Goal: Task Accomplishment & Management: Manage account settings

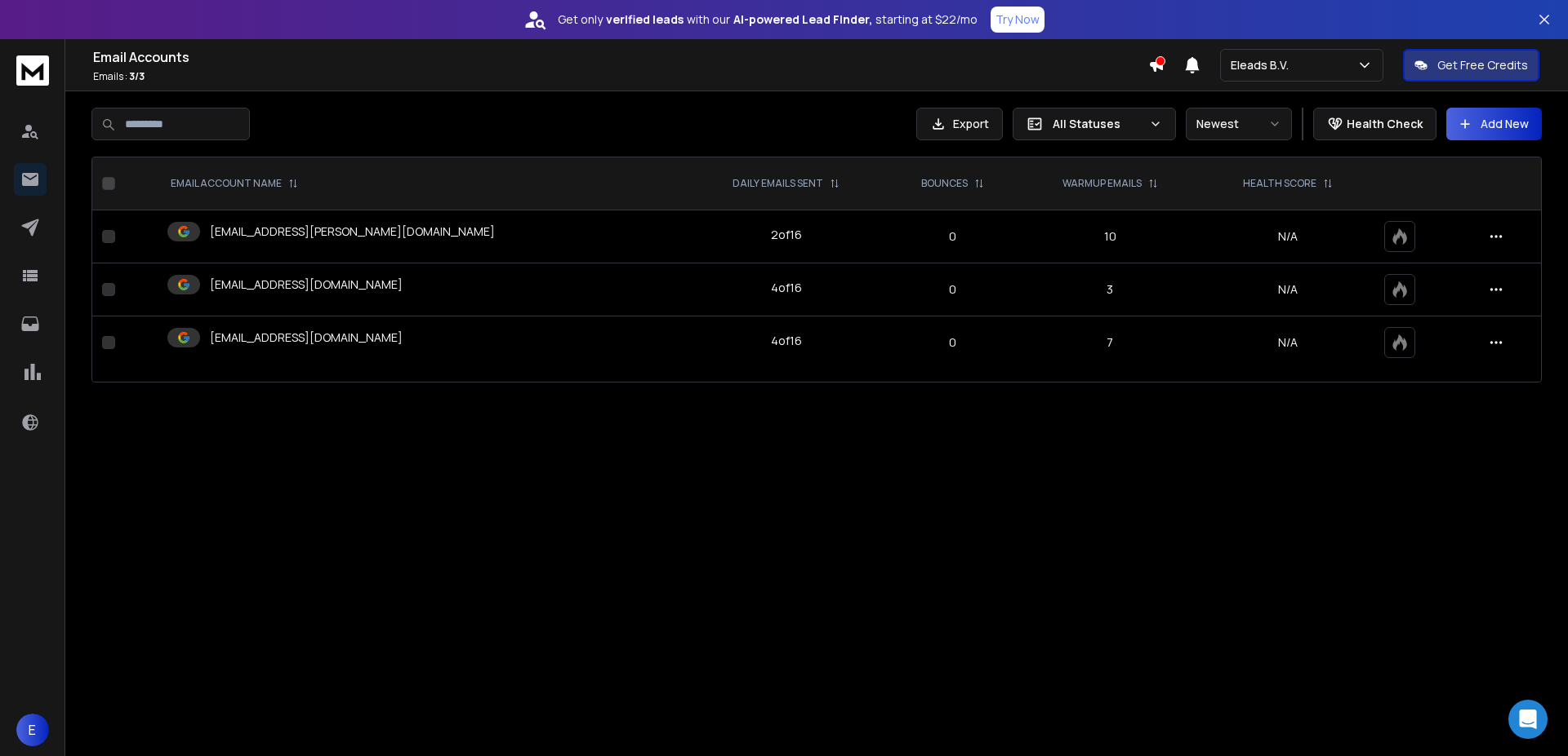
click at [311, 229] on p "[EMAIL_ADDRESS][PERSON_NAME][DOMAIN_NAME]" at bounding box center [353, 232] width 285 height 17
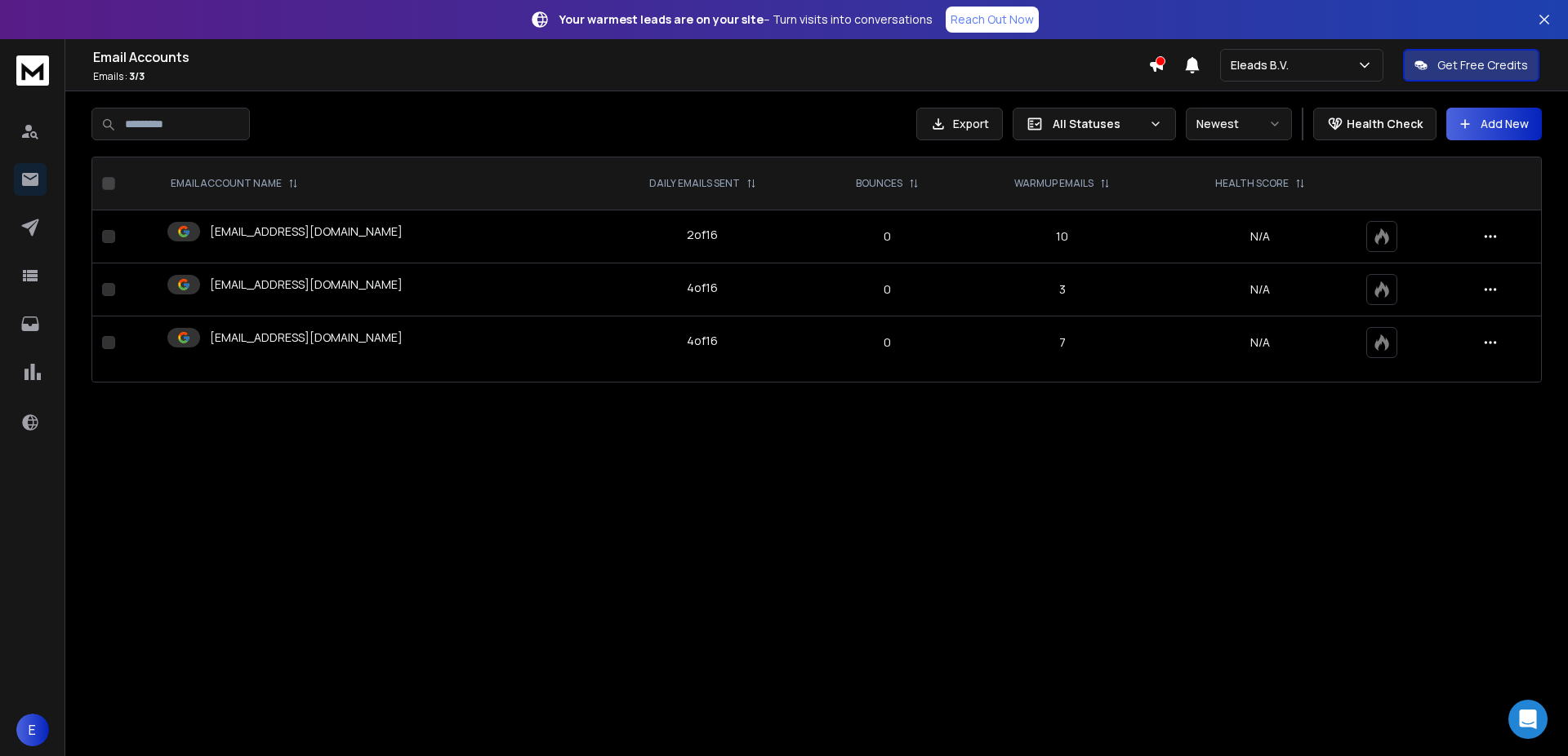
click at [1494, 285] on icon at bounding box center [1491, 290] width 15 height 15
click at [36, 183] on icon at bounding box center [31, 180] width 17 height 13
click at [28, 63] on img at bounding box center [33, 71] width 33 height 30
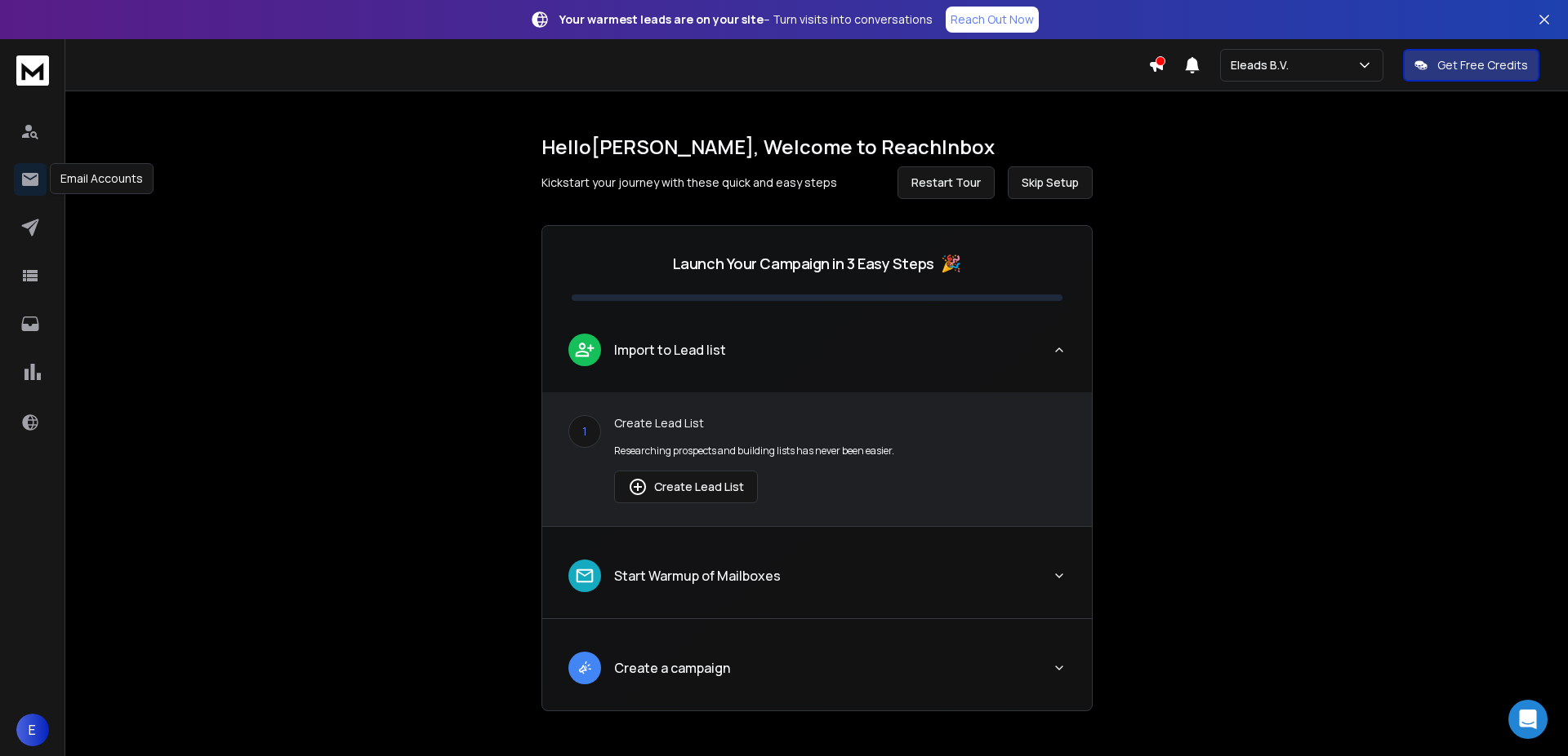
click at [31, 179] on icon at bounding box center [30, 179] width 20 height 20
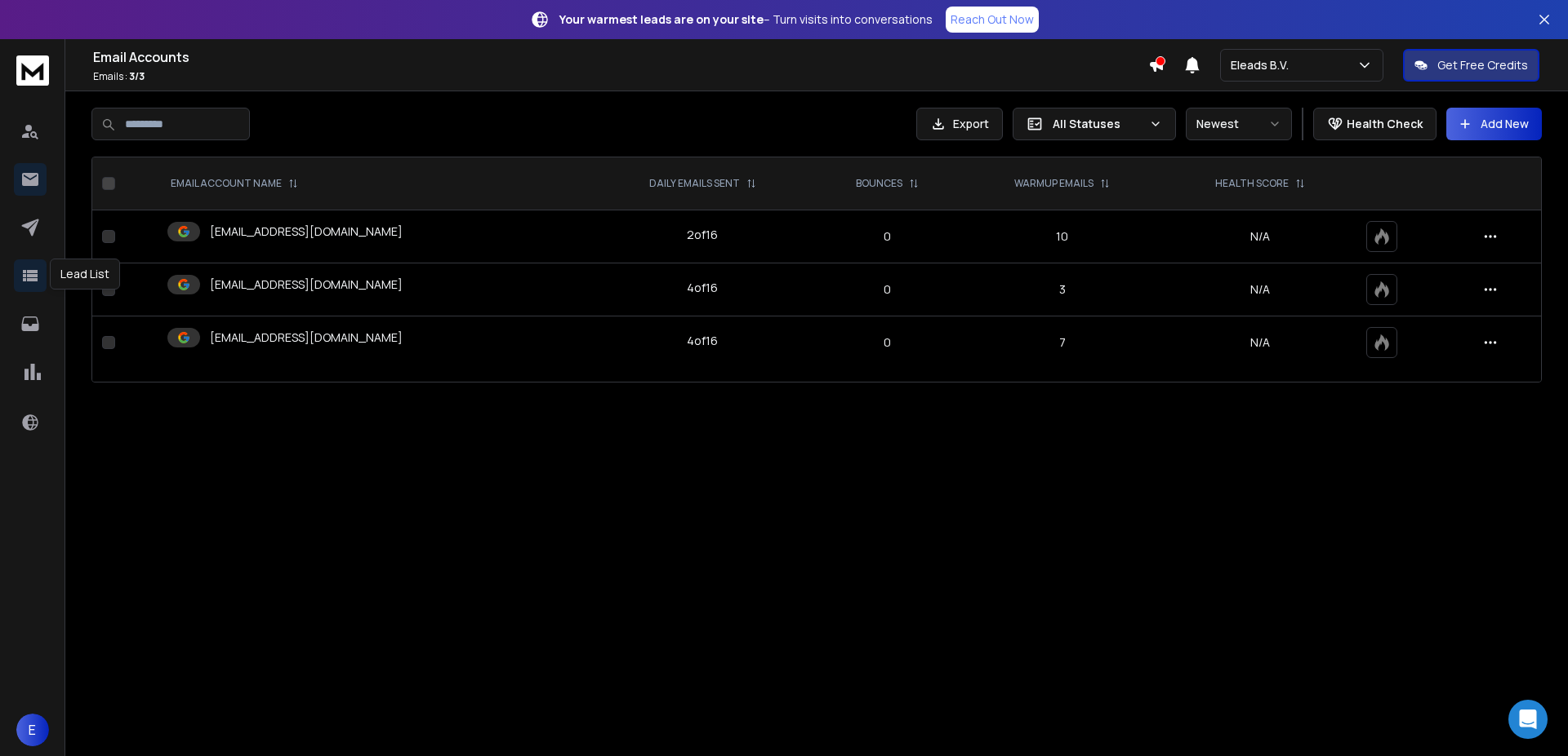
click at [31, 278] on icon at bounding box center [31, 276] width 15 height 11
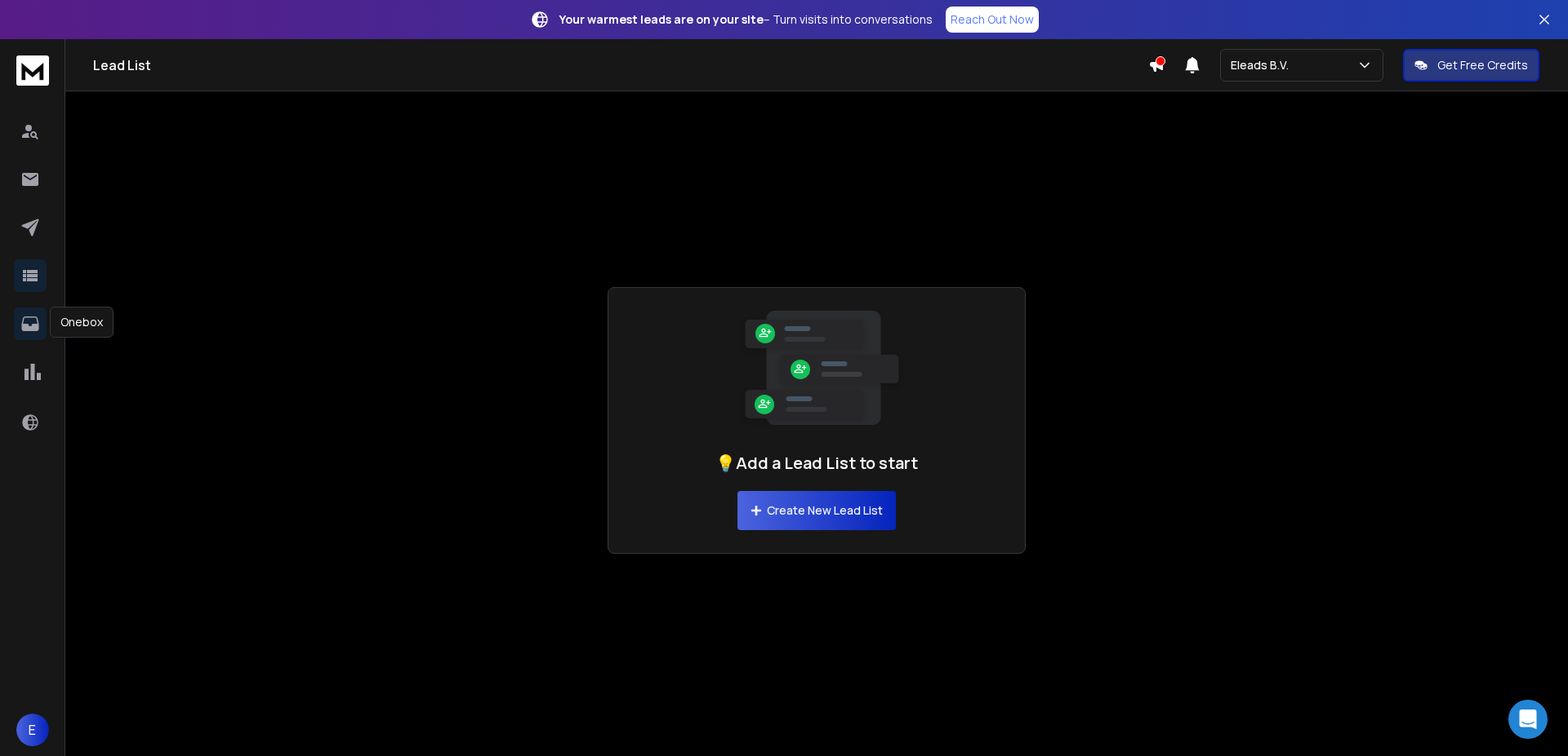
click at [32, 321] on icon at bounding box center [30, 323] width 20 height 20
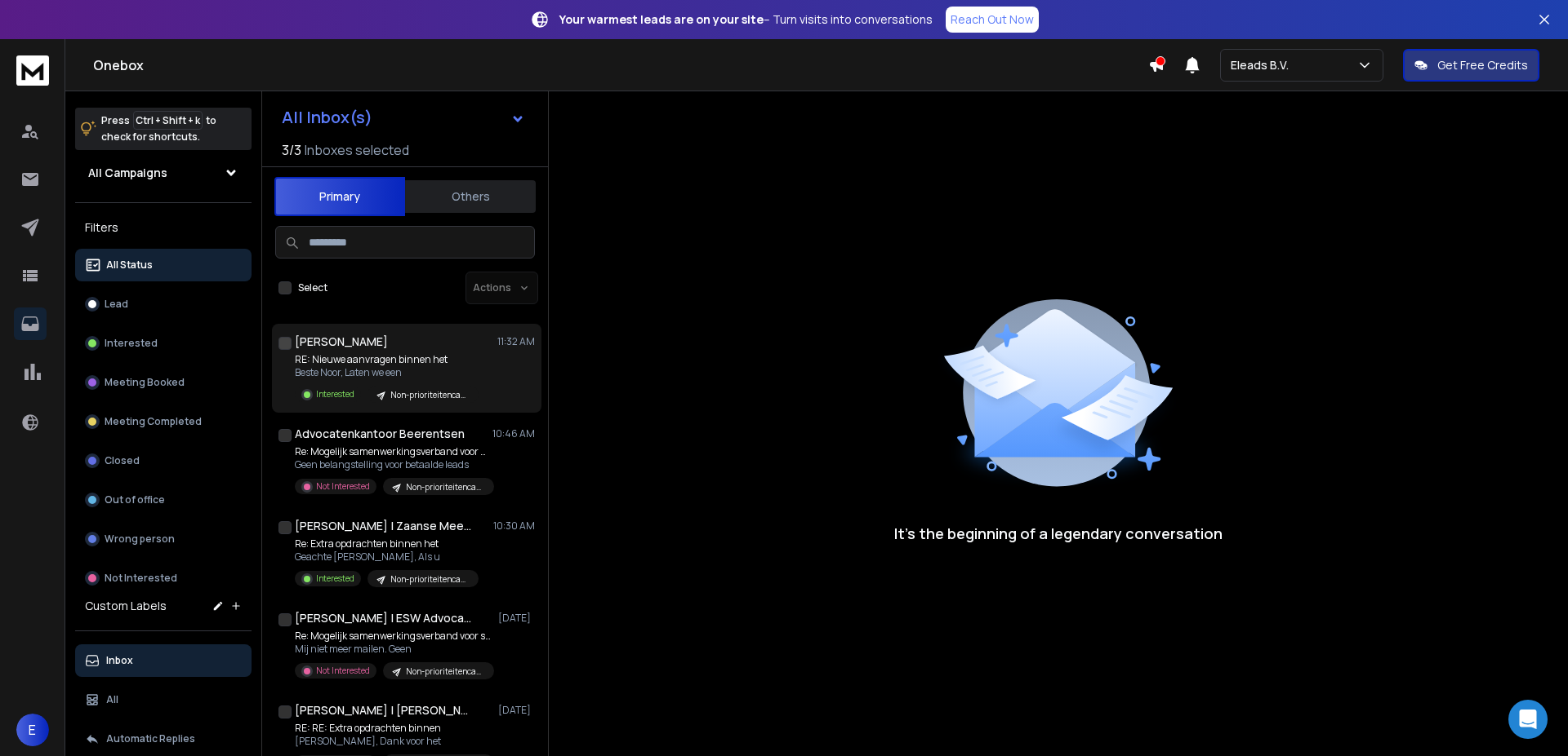
click at [409, 357] on p "RE: Nieuwe aanvragen binnen het" at bounding box center [386, 360] width 184 height 13
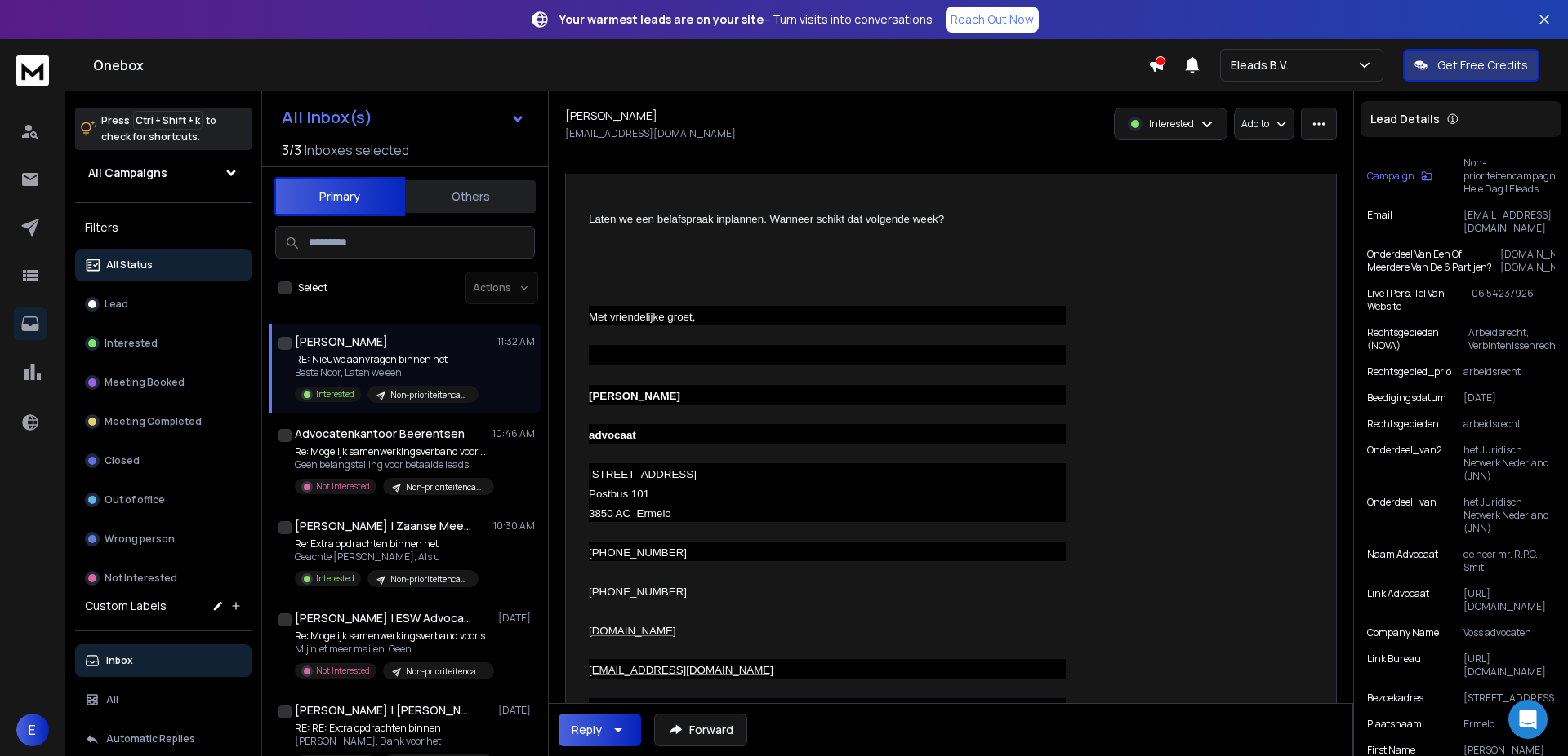
scroll to position [323, 0]
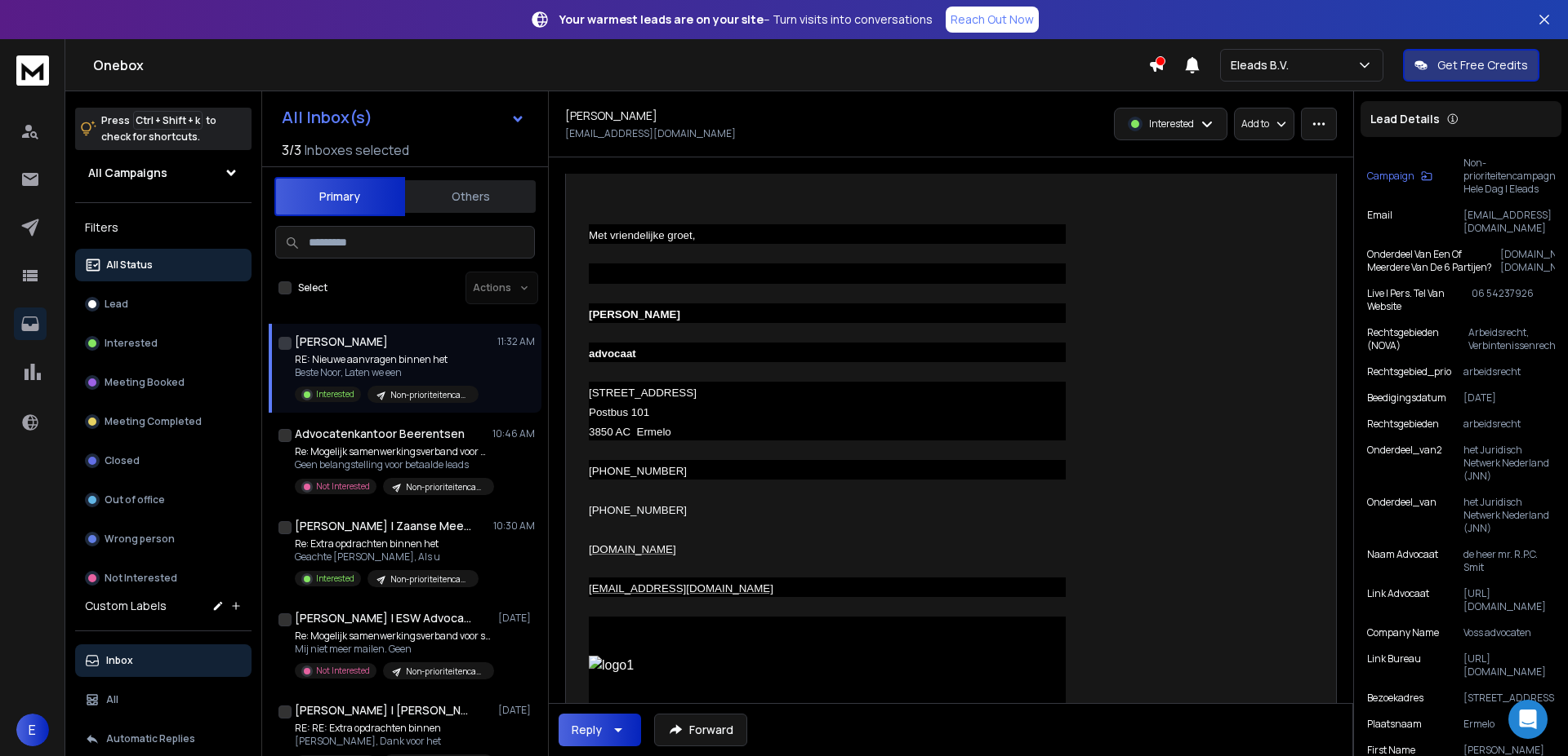
drag, startPoint x: 732, startPoint y: 595, endPoint x: 614, endPoint y: 586, distance: 118.3
click at [614, 558] on p "www.vossadvocaten.nl" at bounding box center [826, 548] width 477 height 20
copy span "vossadvocaten.nl"
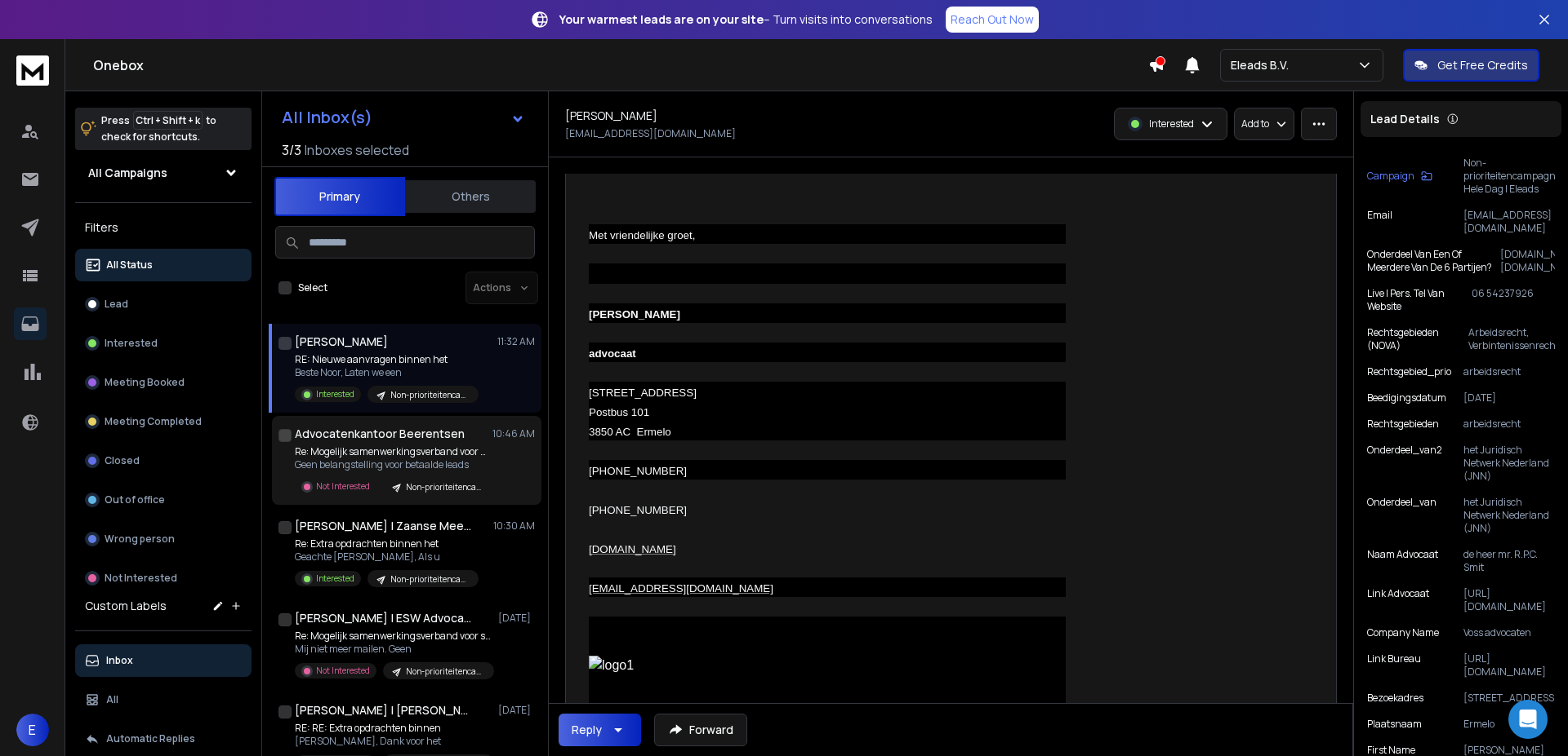
click at [354, 461] on p "Geen belangstelling voor betaalde leads" at bounding box center [393, 465] width 196 height 13
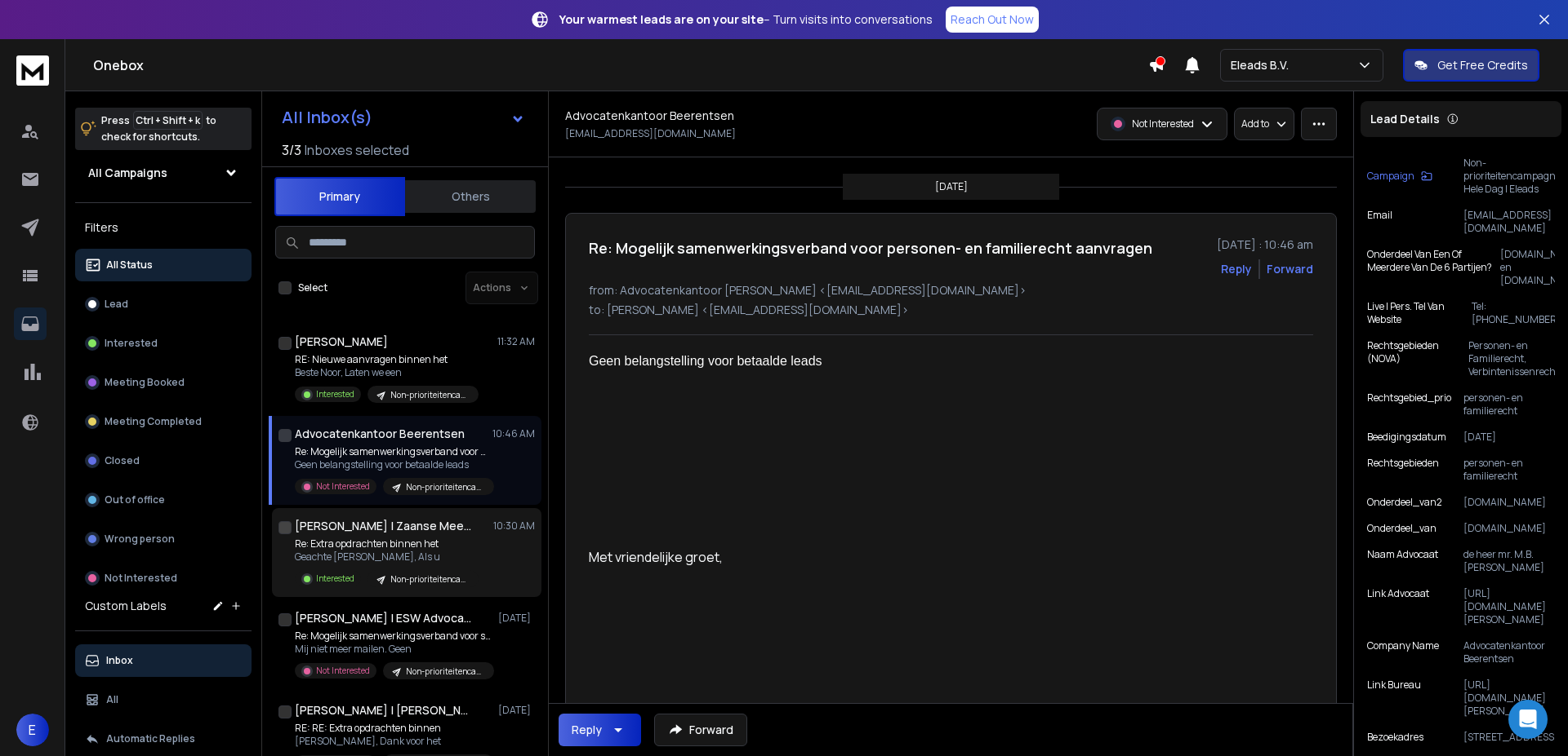
click at [436, 578] on p "Non-prioriteitencampagne Hele Dag | Eleads" at bounding box center [429, 579] width 78 height 12
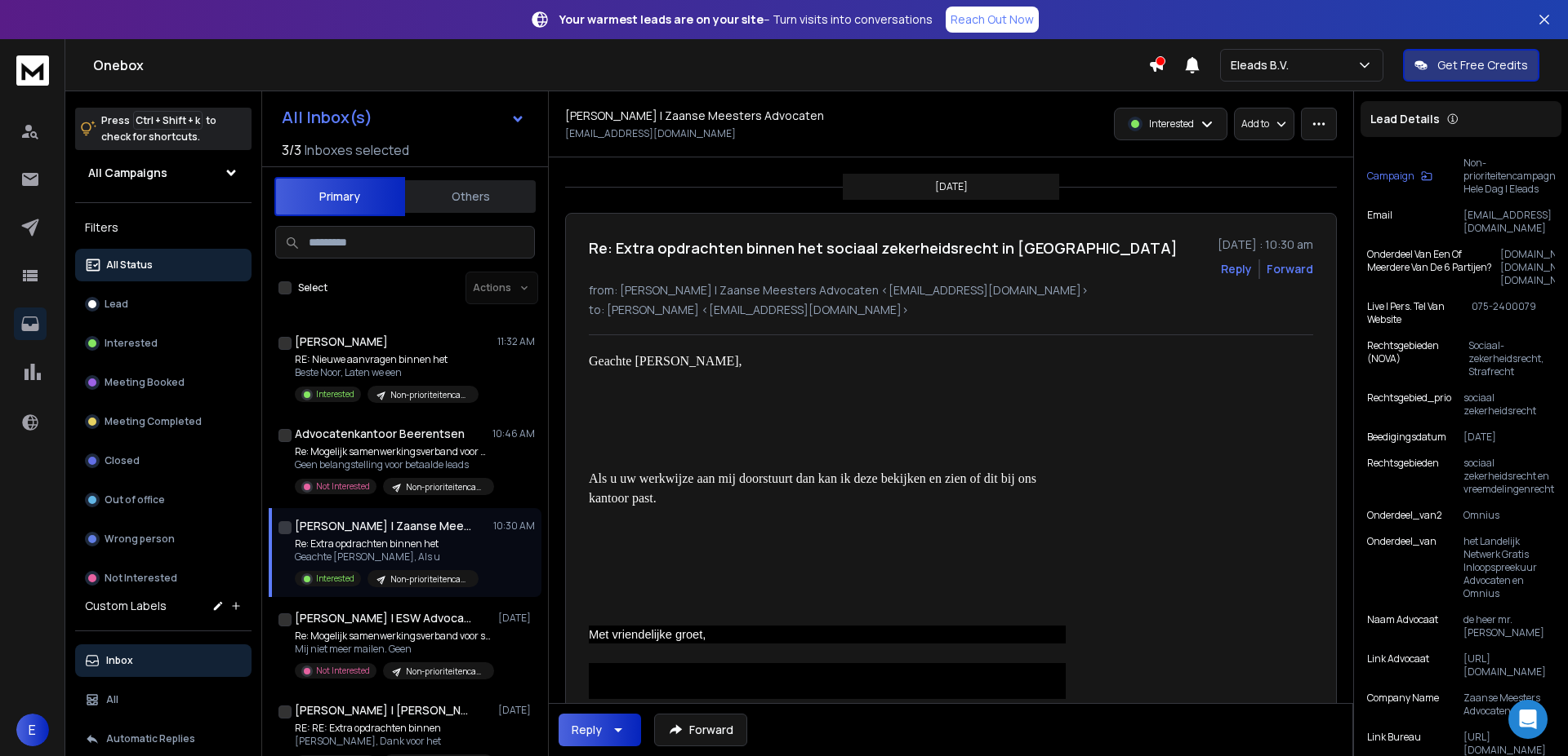
scroll to position [108, 0]
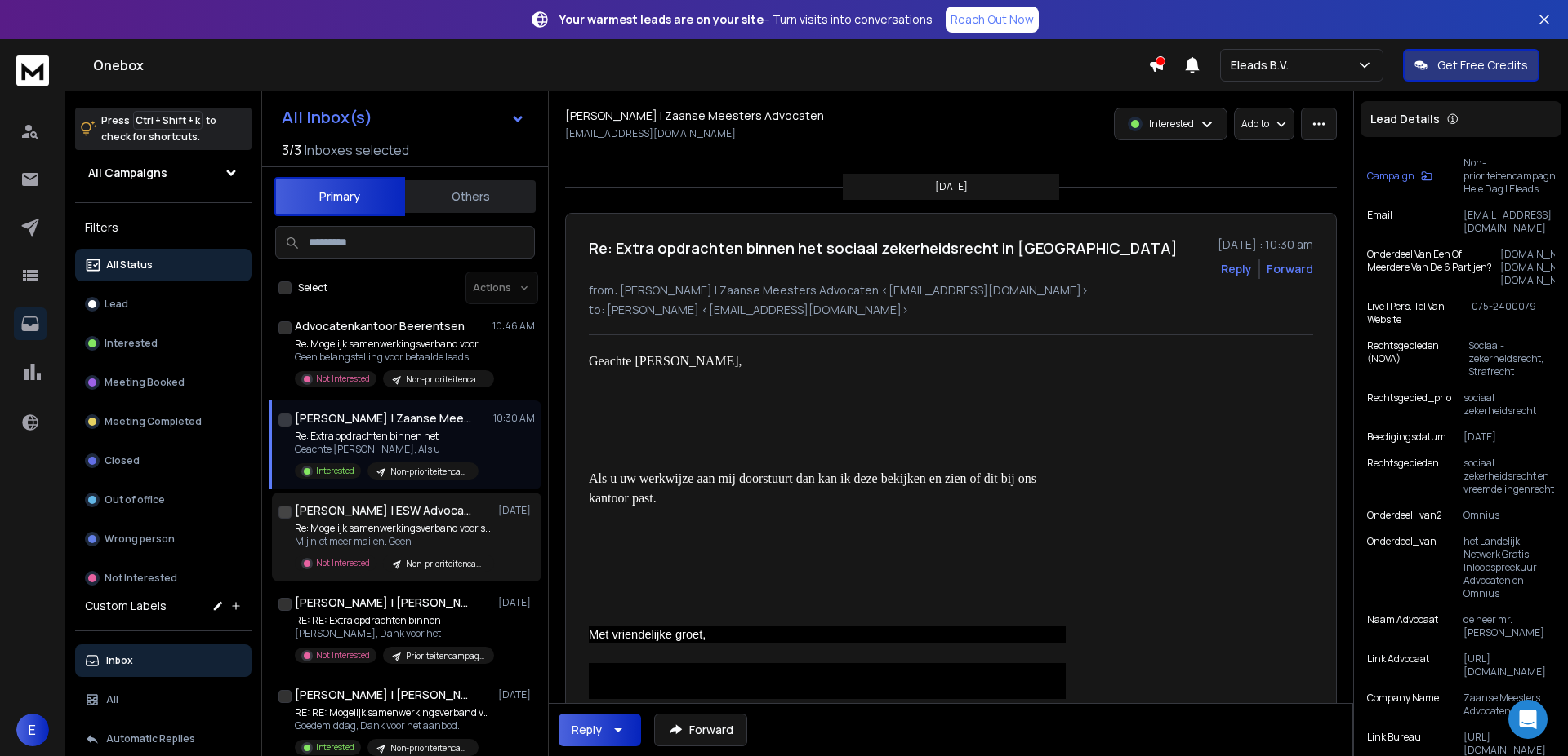
click at [429, 543] on p "Mij niet meer mailen. Geen" at bounding box center [393, 542] width 196 height 13
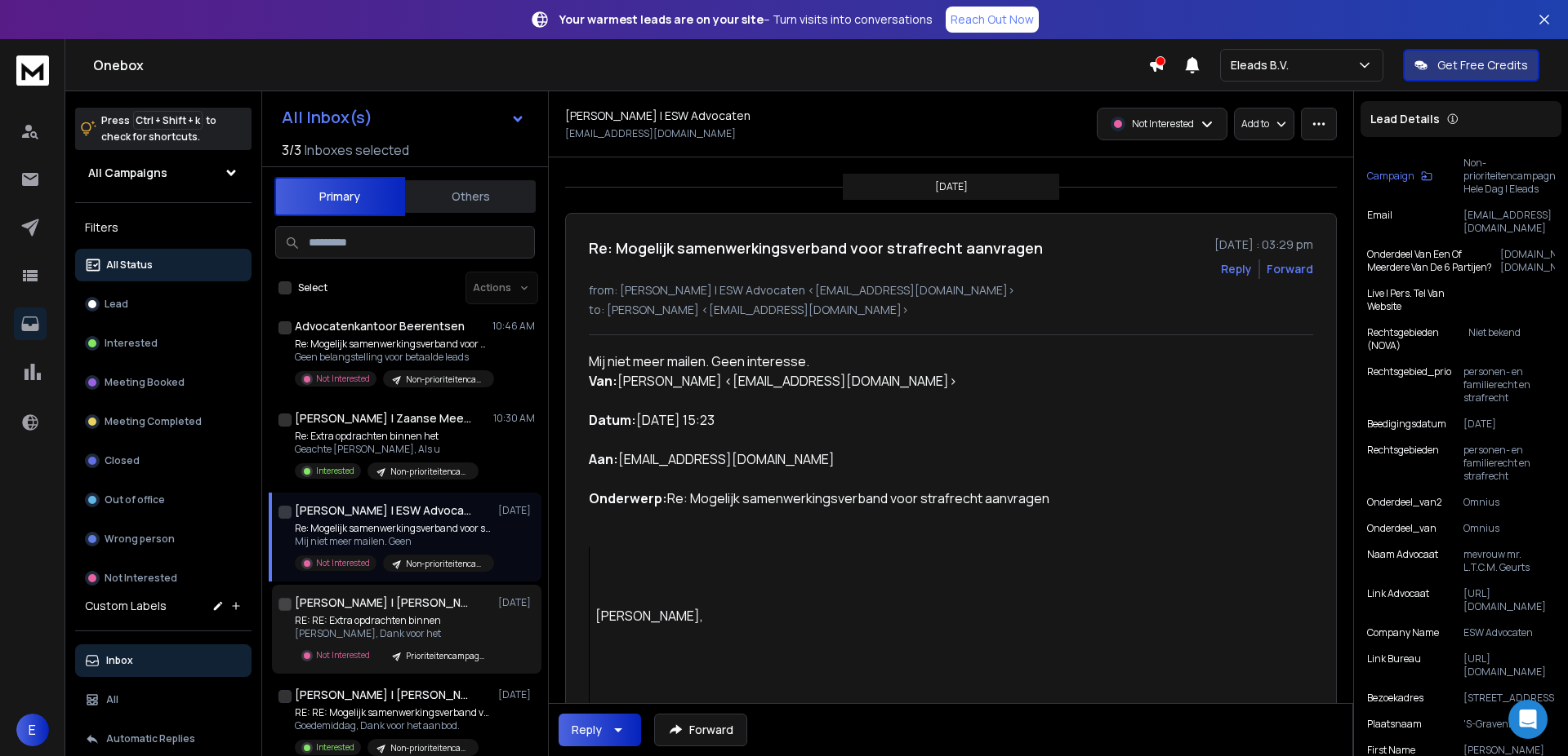
click at [434, 632] on p "Dag Noor, Dank voor het" at bounding box center [393, 634] width 196 height 13
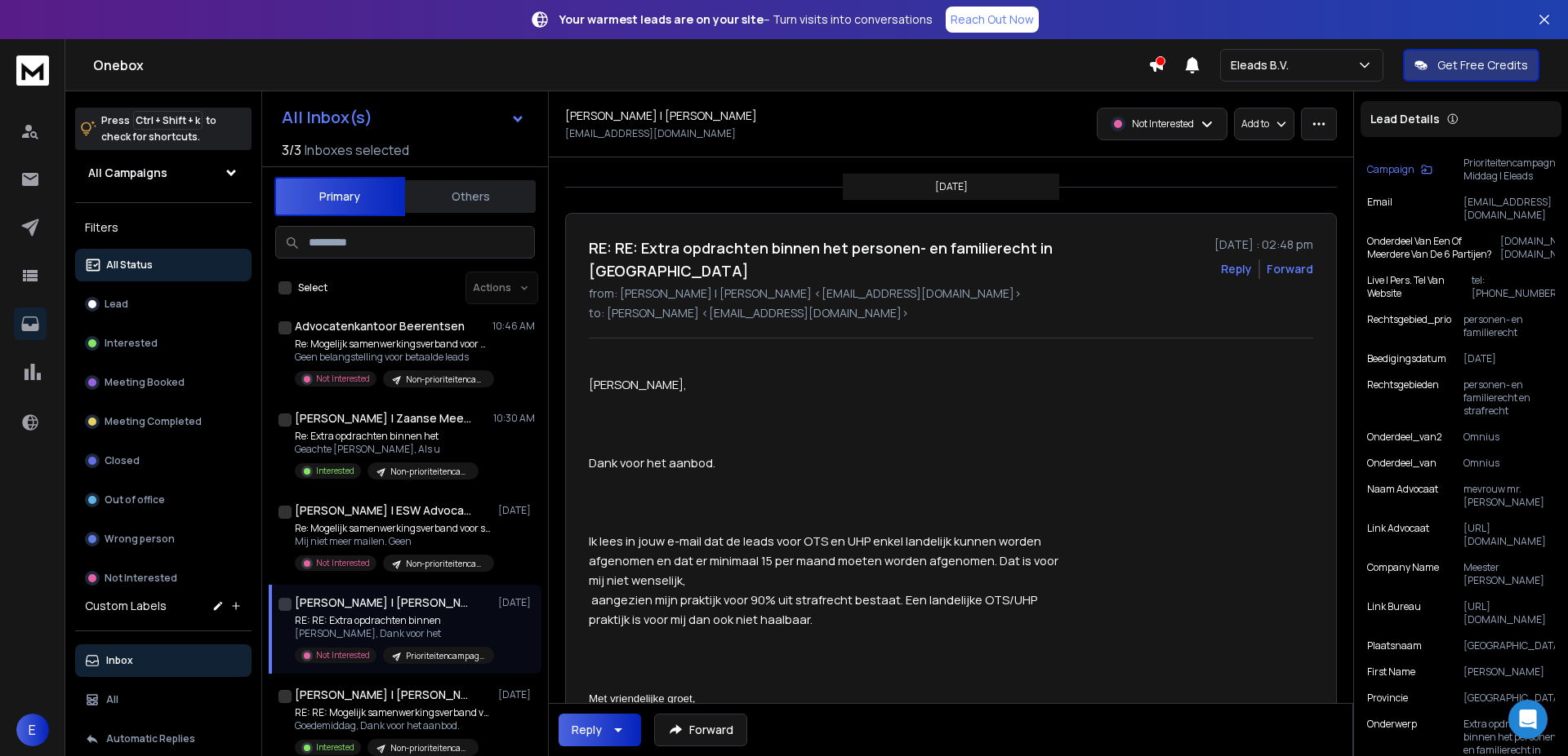
click at [1277, 126] on icon at bounding box center [1282, 123] width 9 height 5
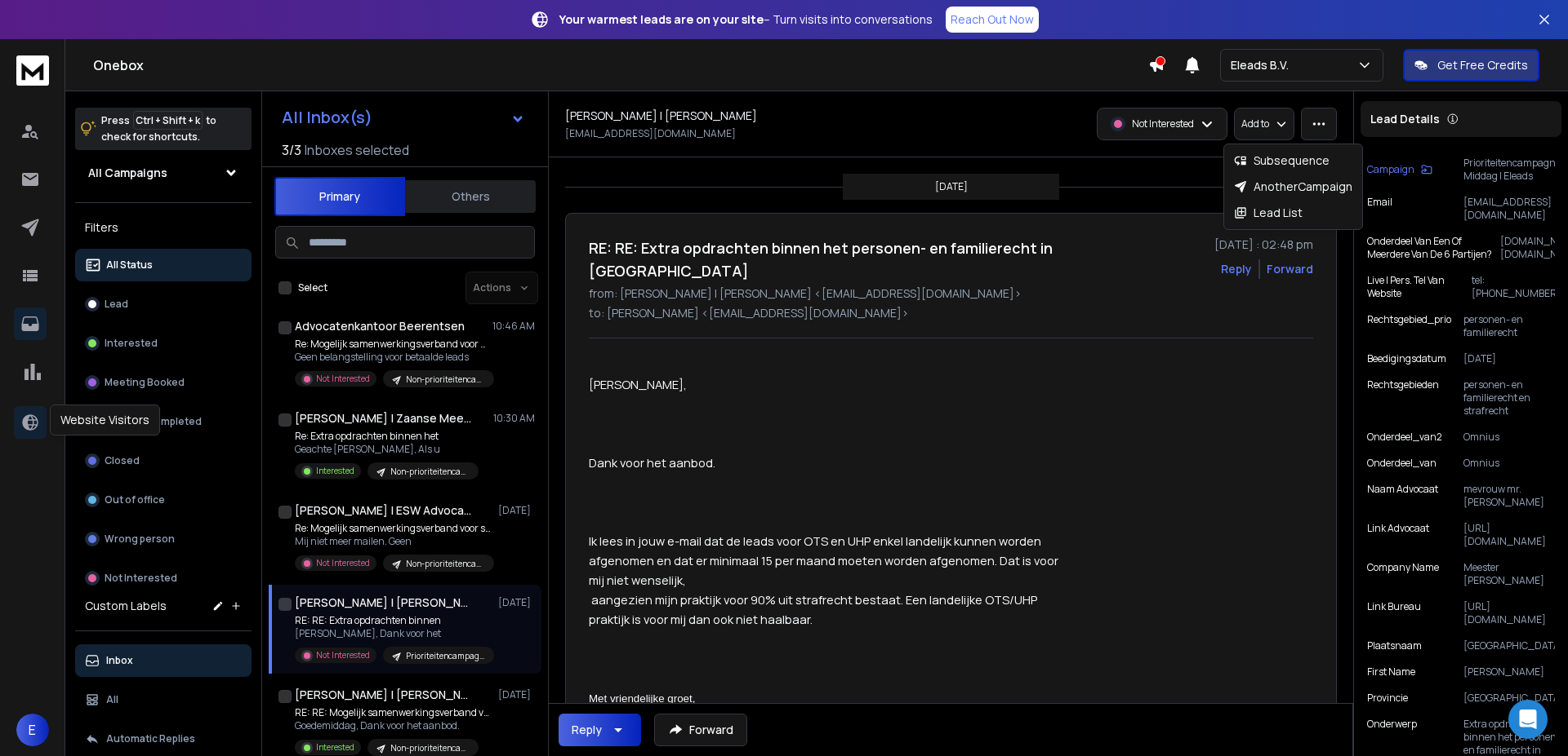
click at [35, 425] on icon at bounding box center [31, 423] width 17 height 17
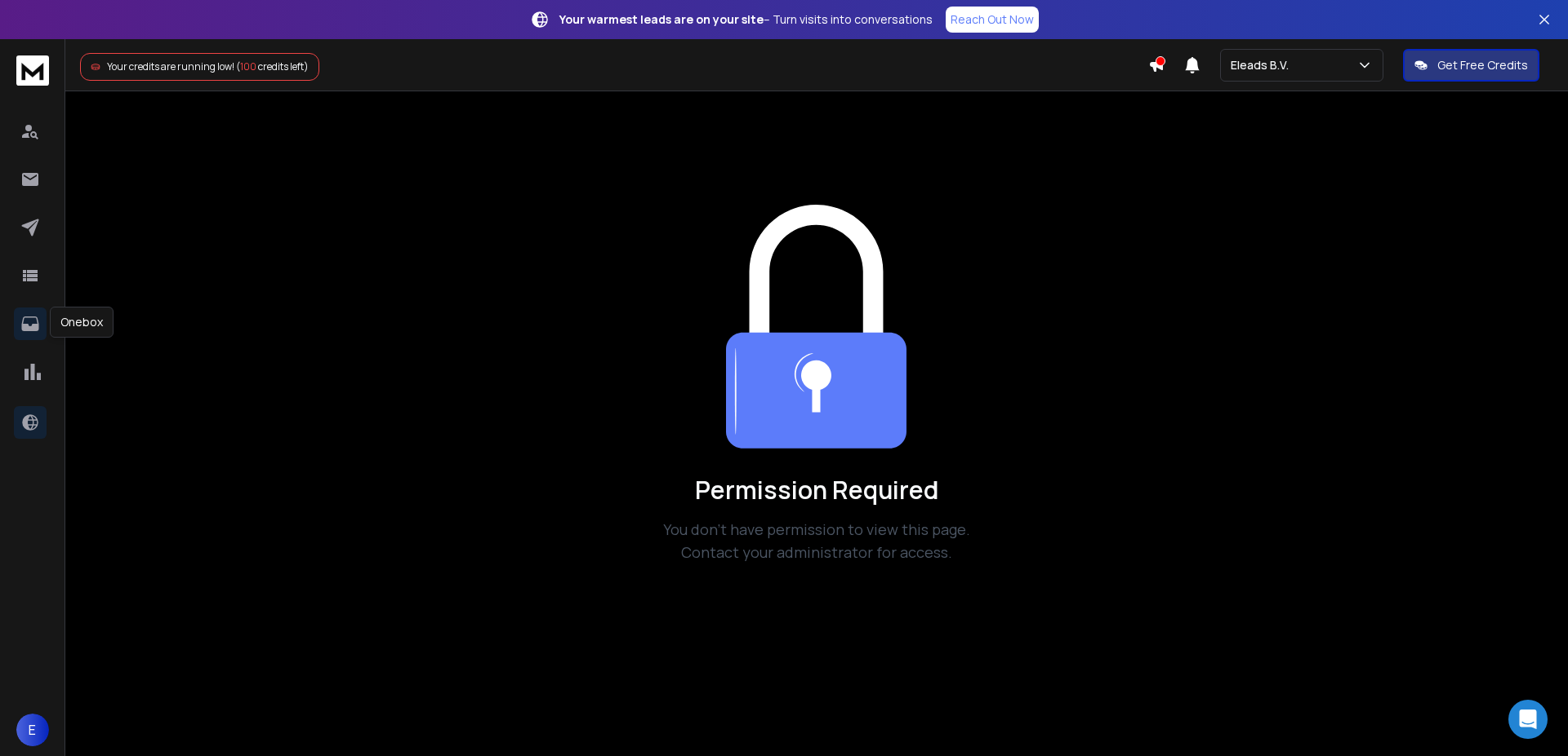
click at [33, 324] on icon at bounding box center [30, 324] width 17 height 15
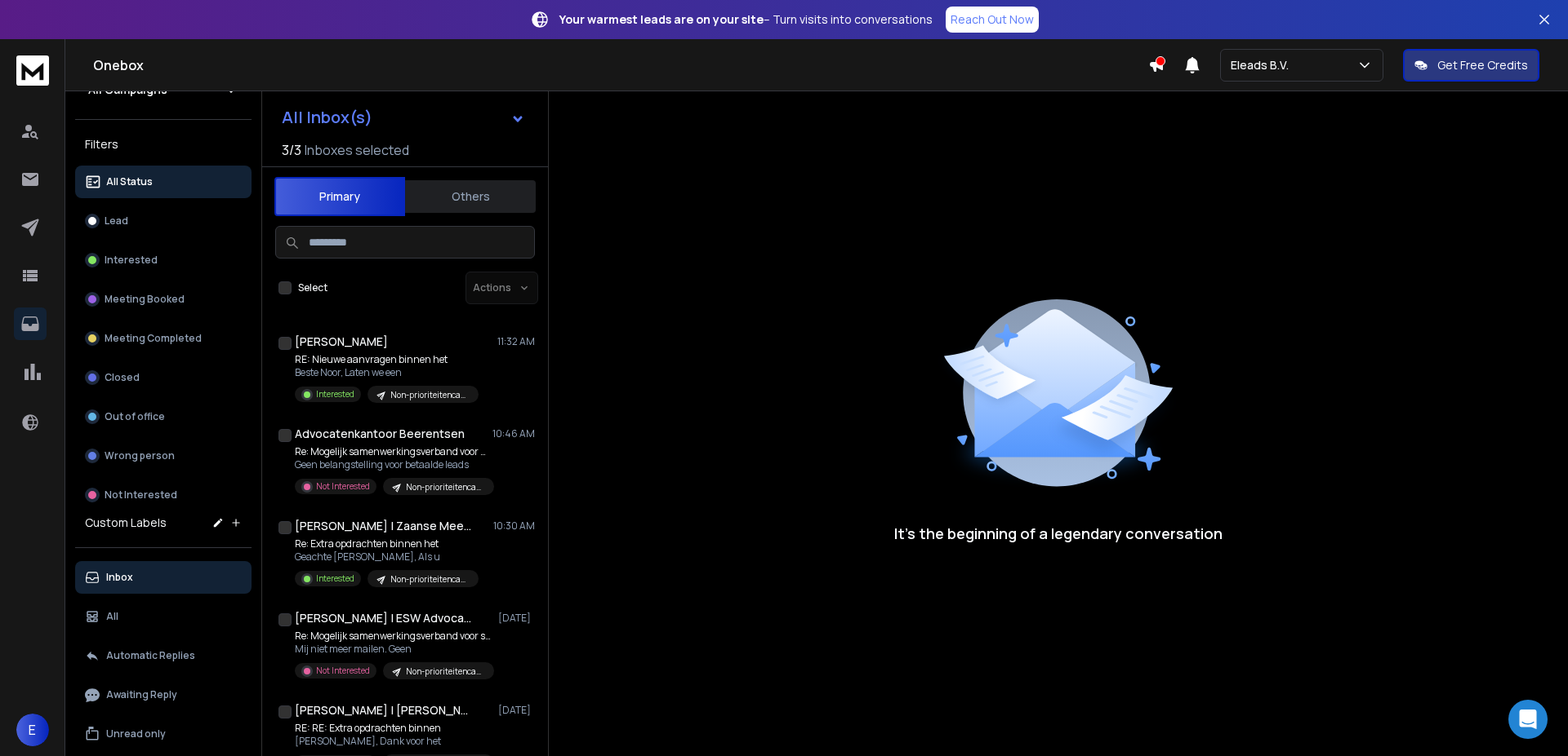
scroll to position [183, 0]
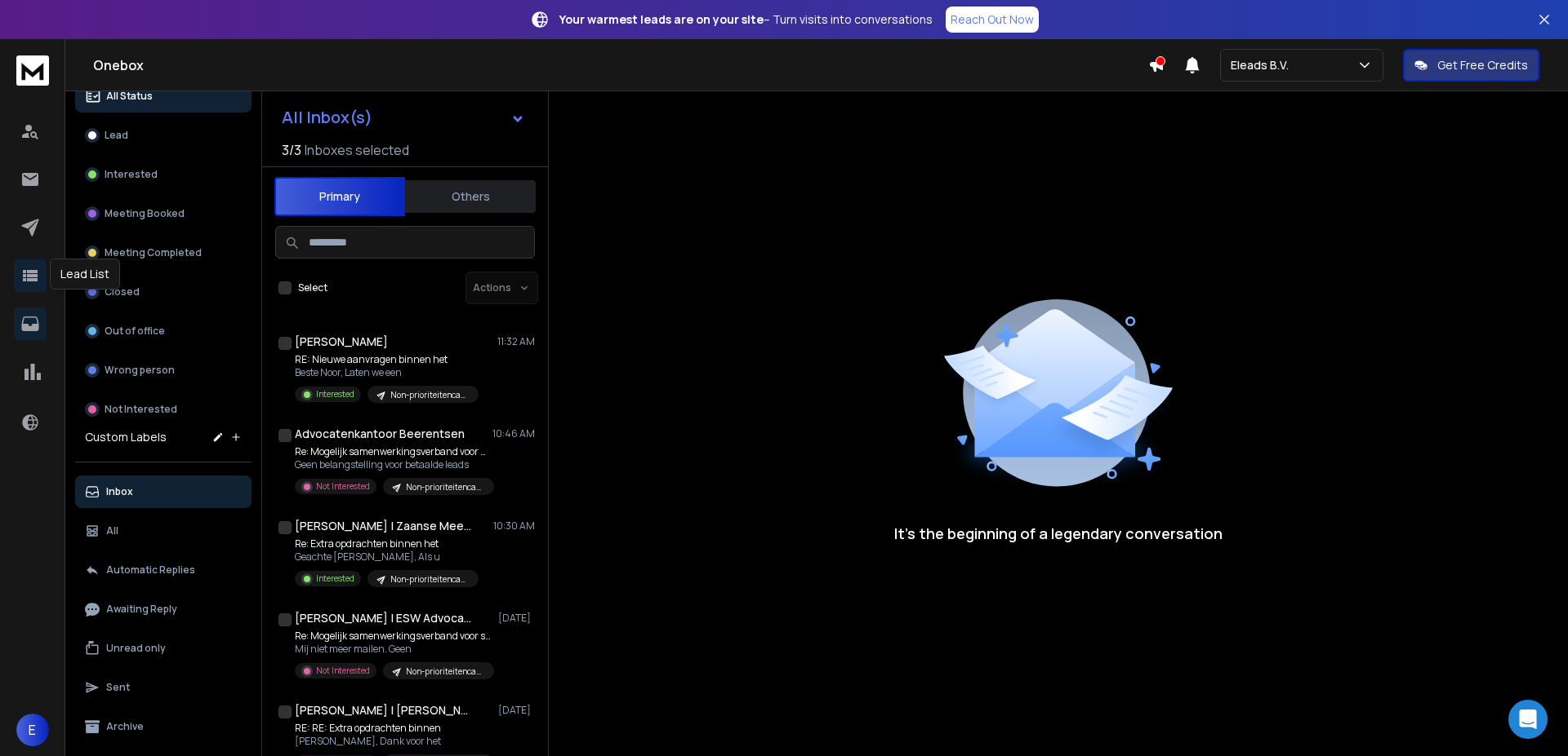
click at [26, 274] on icon at bounding box center [31, 276] width 15 height 11
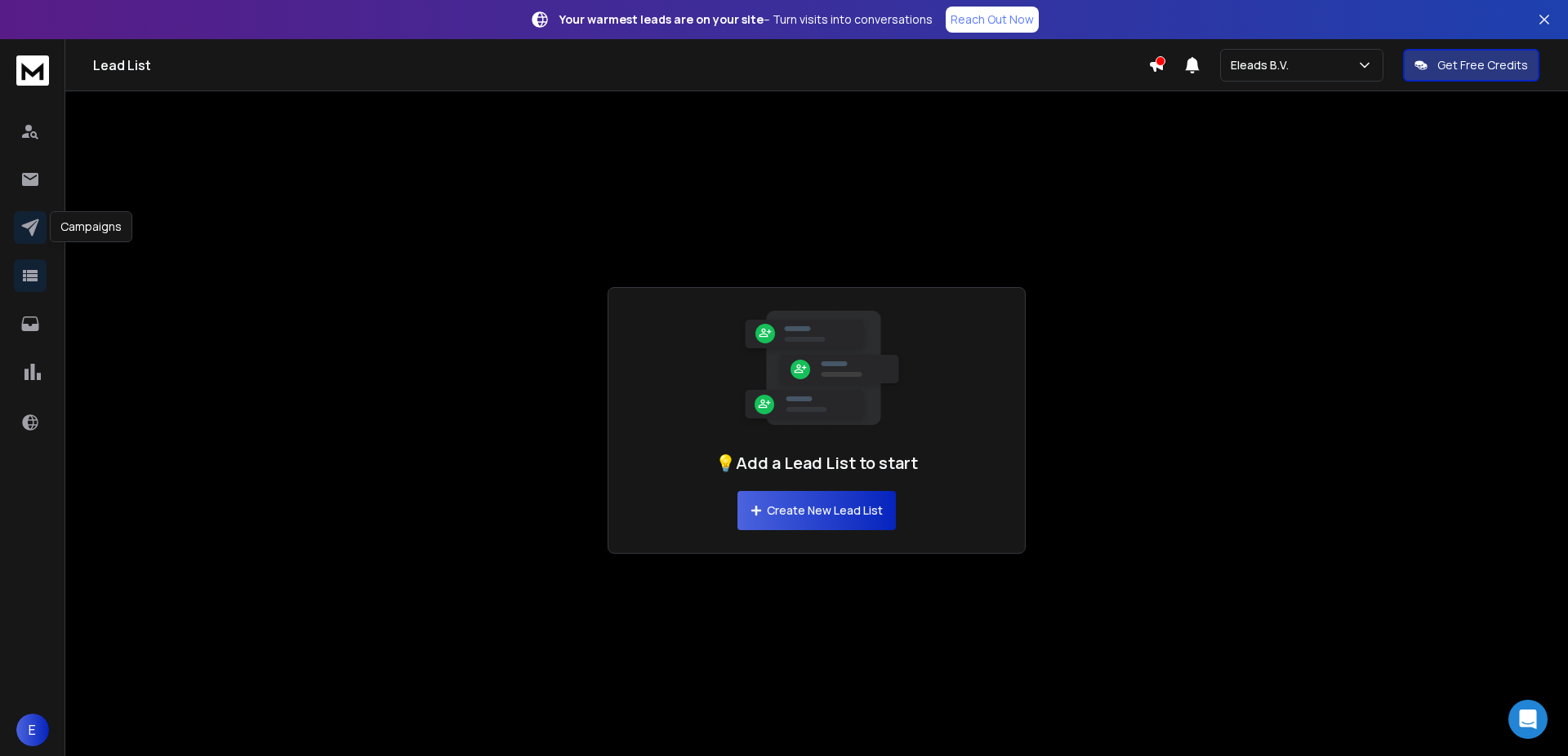
click at [32, 232] on icon at bounding box center [30, 227] width 17 height 17
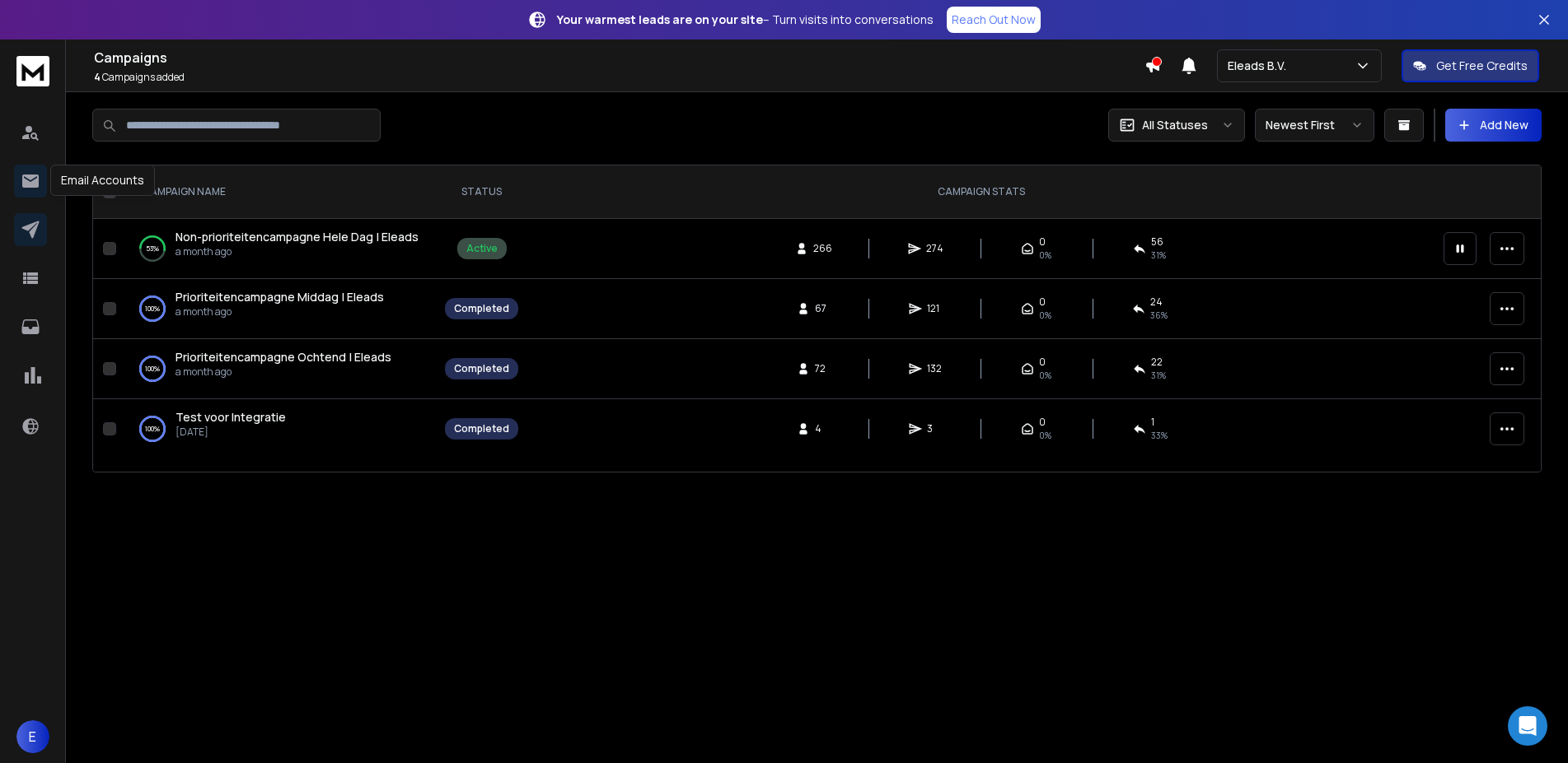
click at [32, 183] on icon at bounding box center [31, 182] width 17 height 13
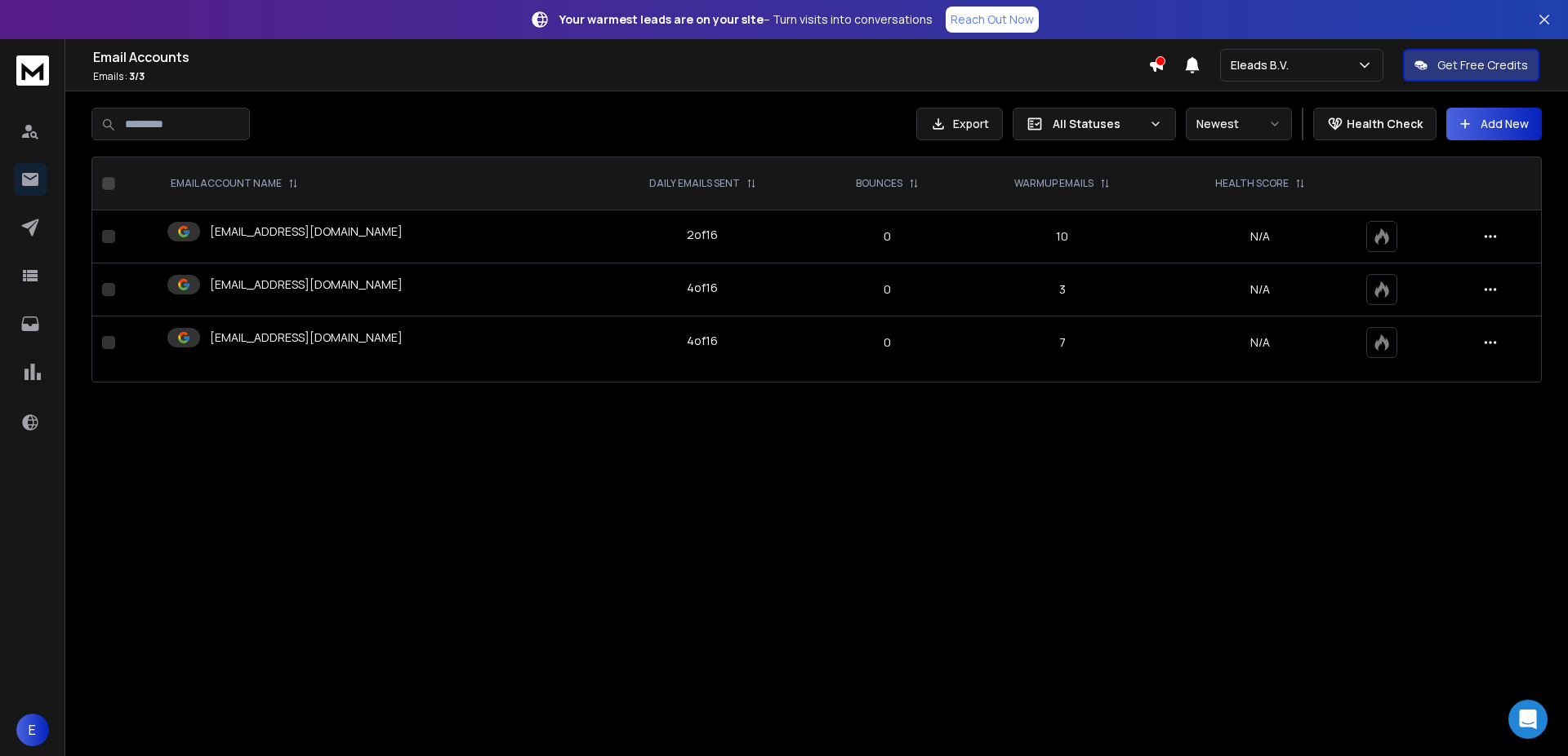
click at [265, 231] on p "[EMAIL_ADDRESS][PERSON_NAME][DOMAIN_NAME]" at bounding box center [306, 232] width 193 height 17
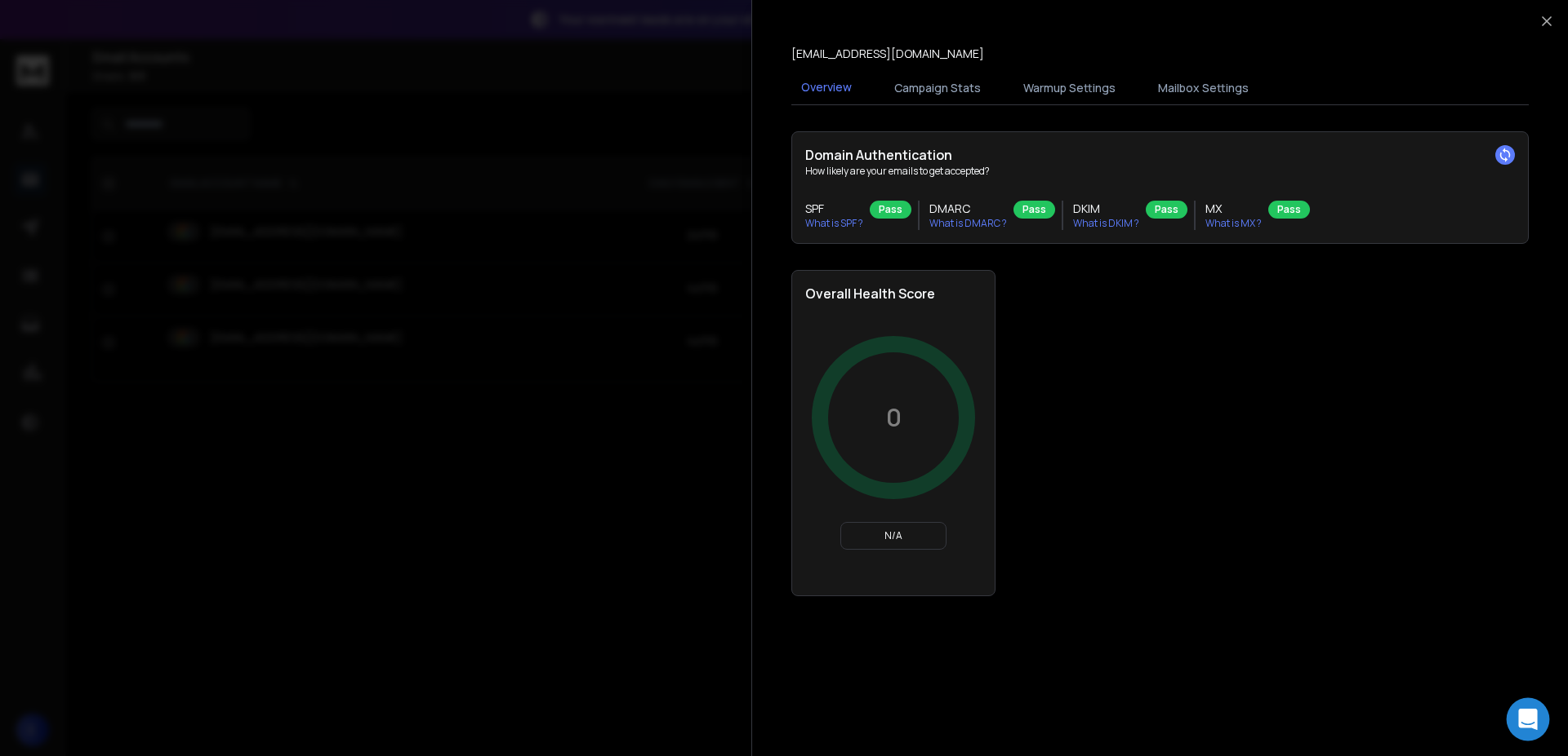
click at [1536, 723] on div "Open Intercom Messenger" at bounding box center [1528, 720] width 43 height 43
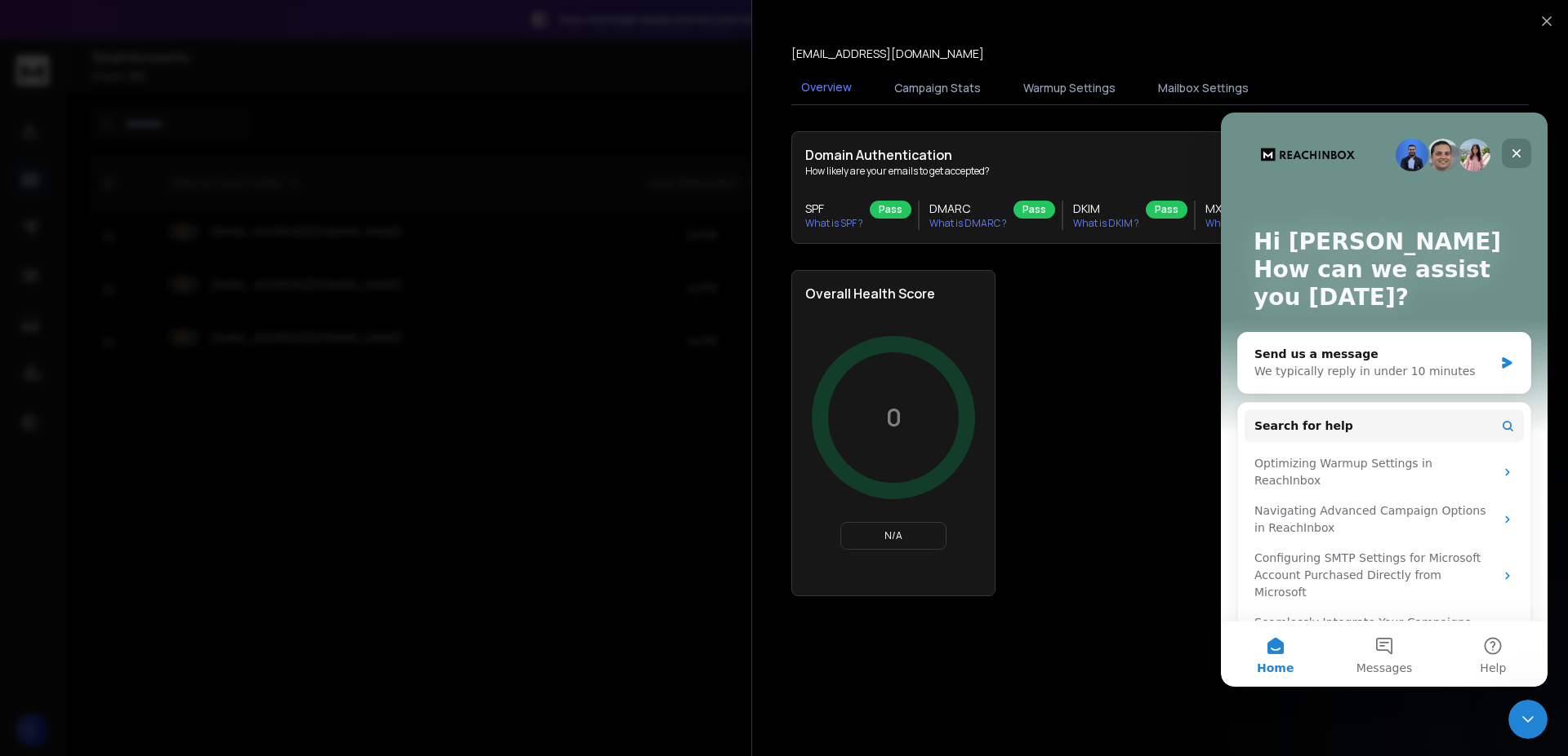
click at [1511, 158] on icon "Close" at bounding box center [1517, 154] width 13 height 13
